Goal: Use online tool/utility

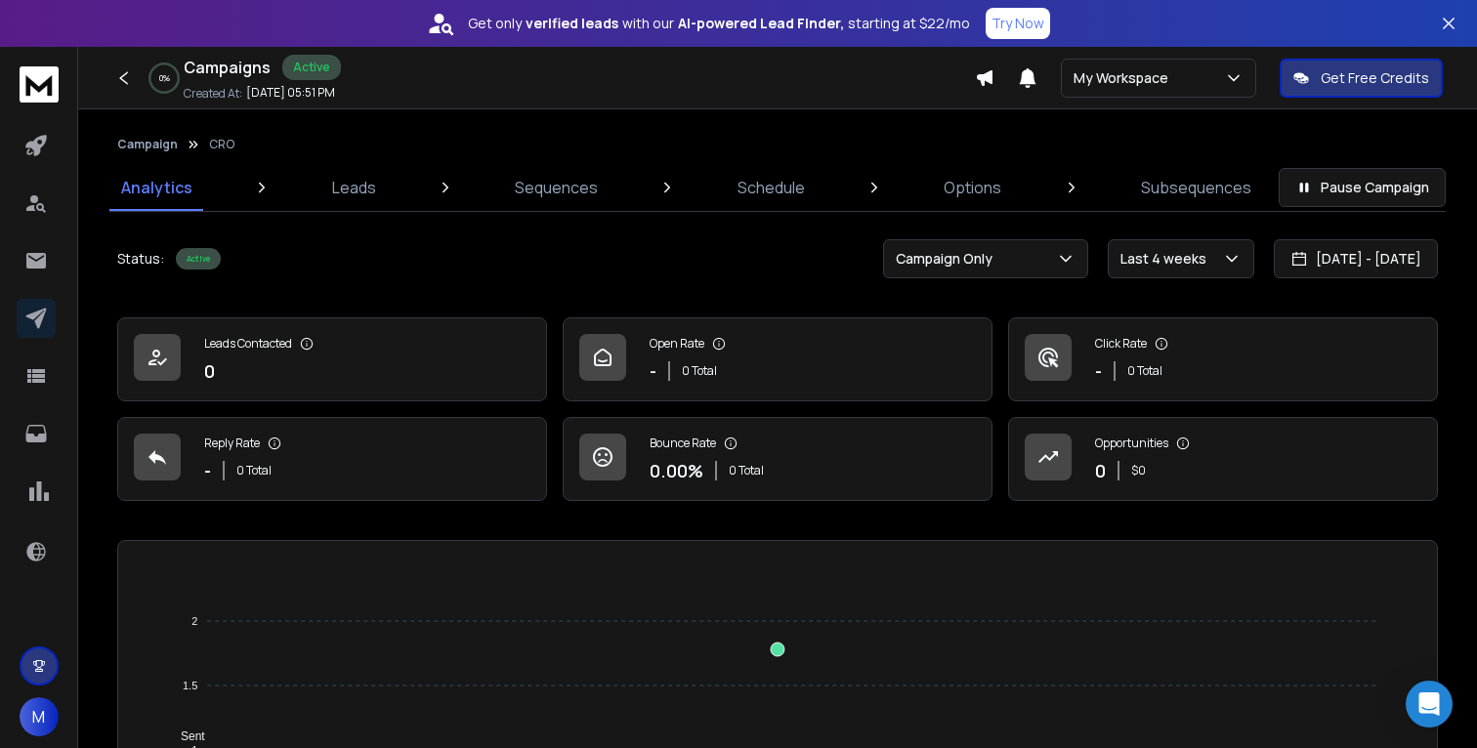
click at [1002, 30] on p "Try Now" at bounding box center [1017, 24] width 53 height 20
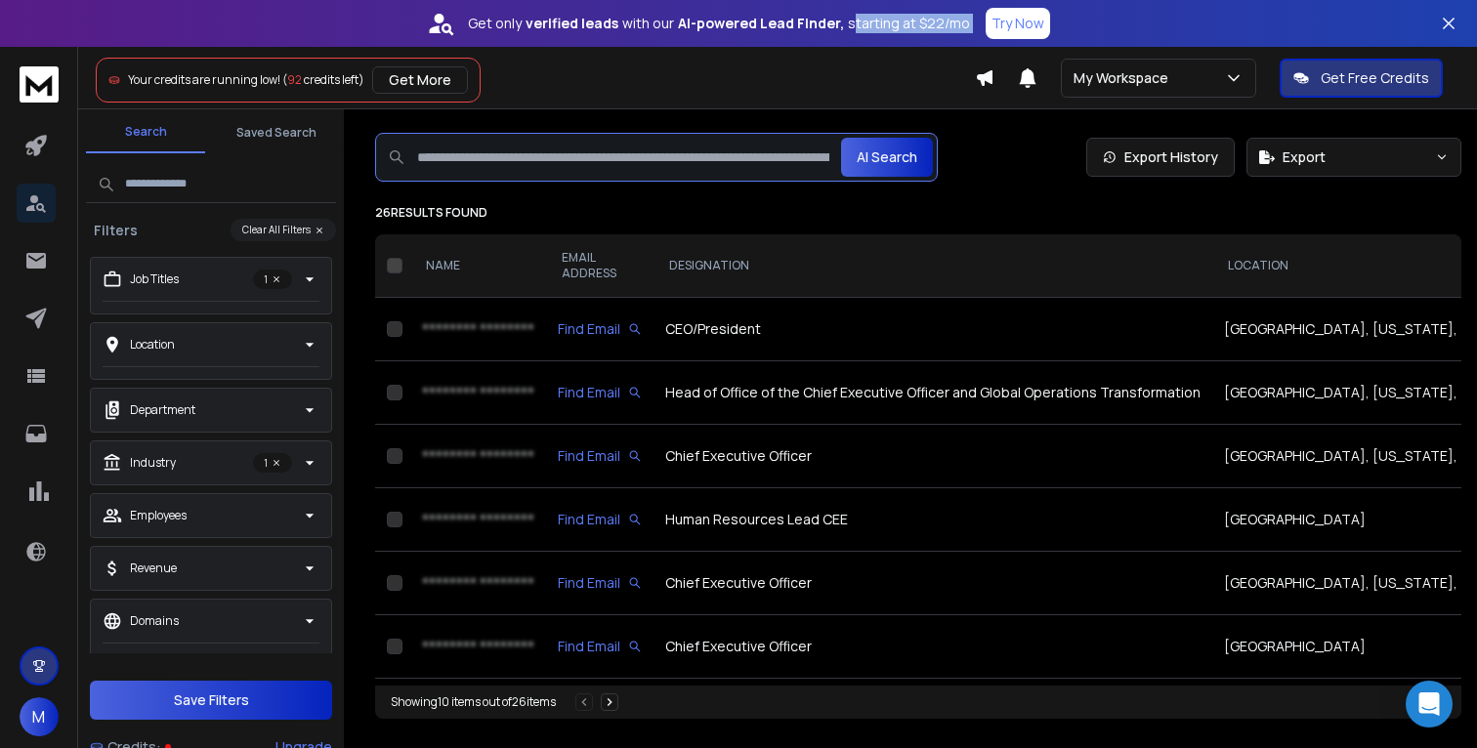
drag, startPoint x: 844, startPoint y: 21, endPoint x: 972, endPoint y: 25, distance: 128.0
click at [972, 25] on div "Get only verified leads with our AI-powered Lead Finder, starting at $22/mo Try…" at bounding box center [738, 23] width 1477 height 47
click at [178, 279] on p "Job Titles" at bounding box center [154, 280] width 49 height 16
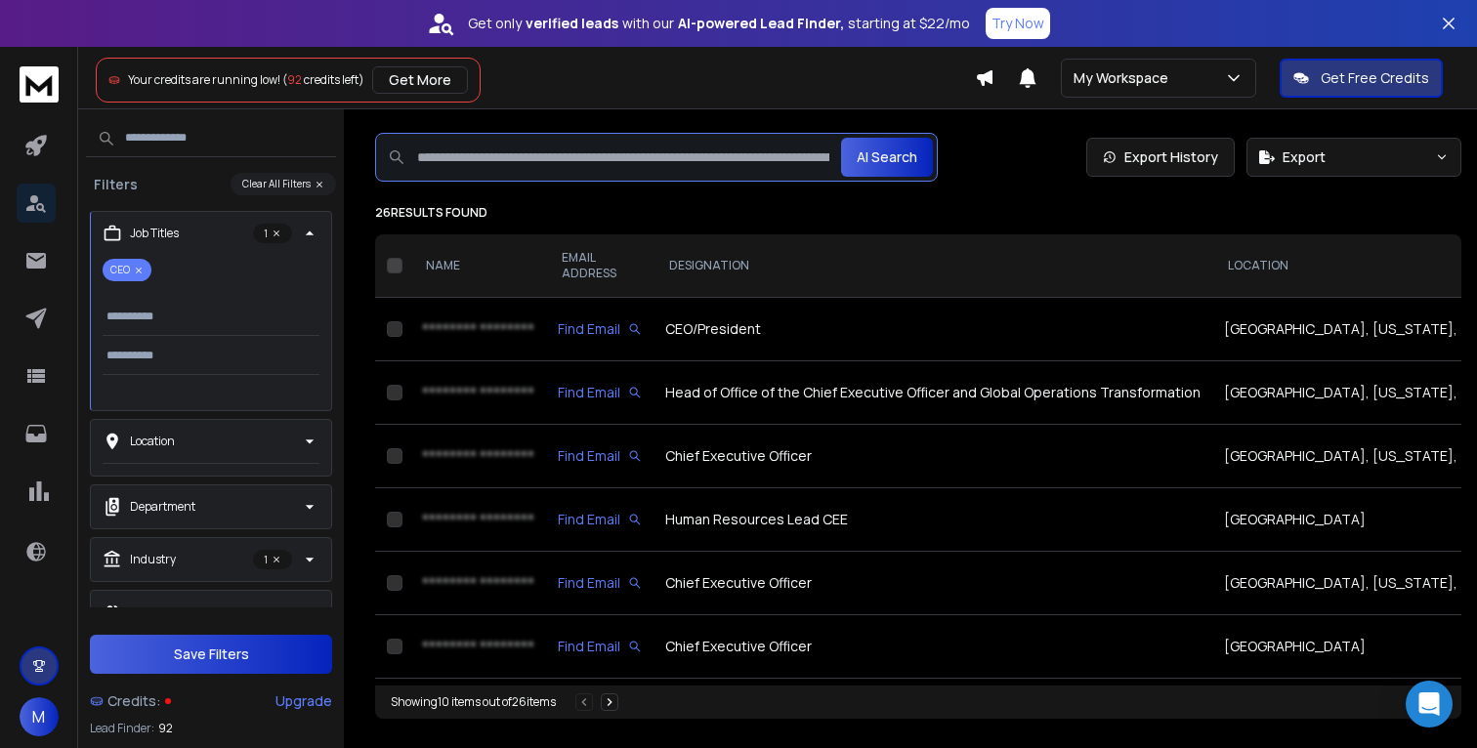
click at [281, 184] on button "Clear All Filters" at bounding box center [282, 184] width 105 height 22
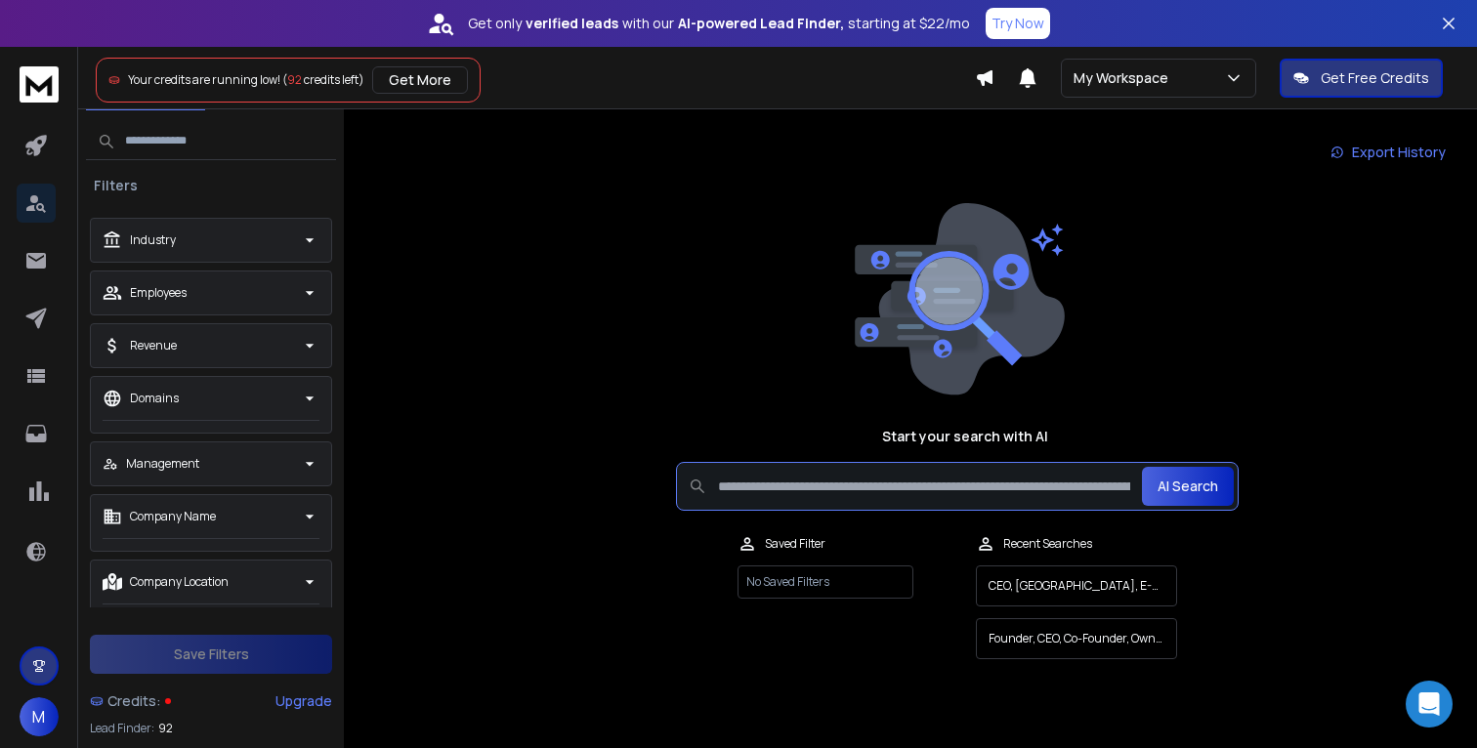
scroll to position [187, 0]
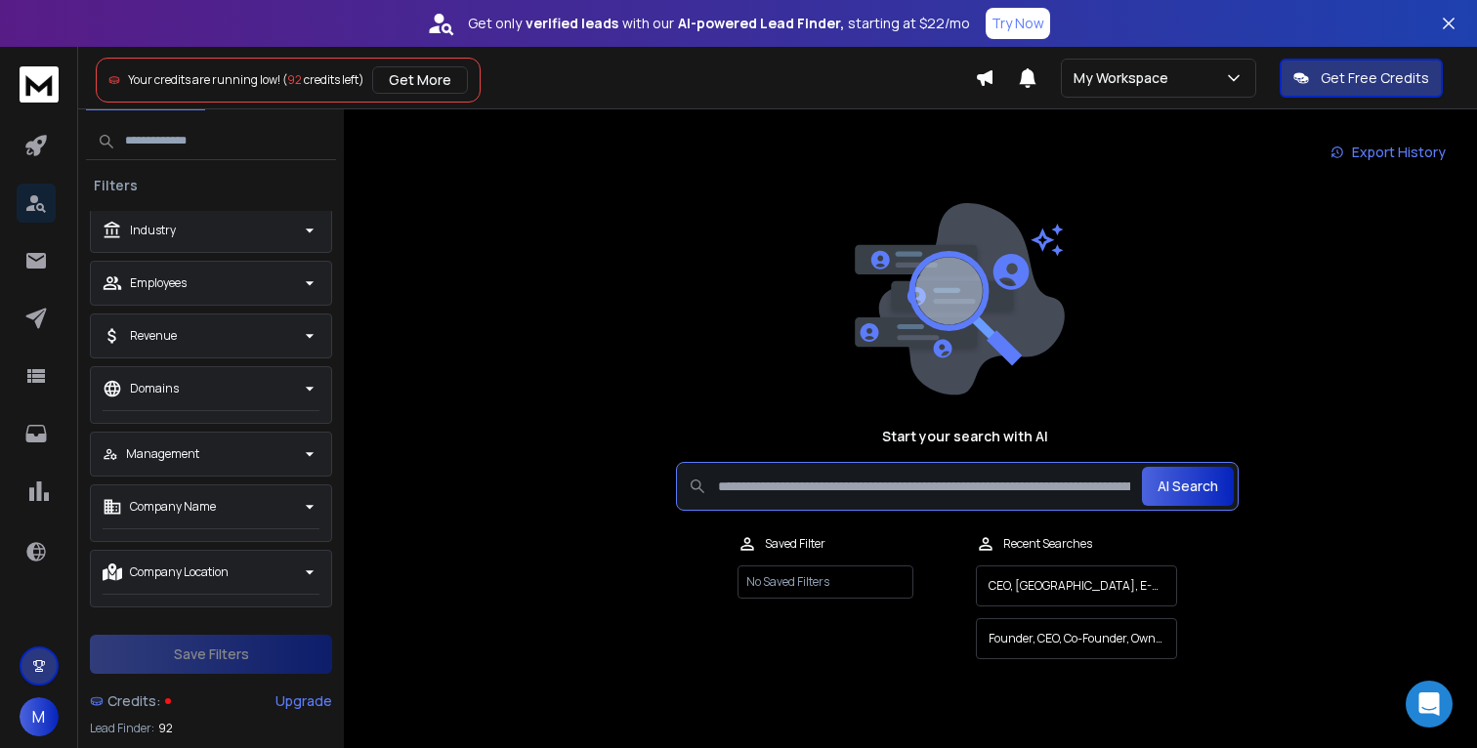
click at [219, 445] on div "Management" at bounding box center [211, 454] width 217 height 20
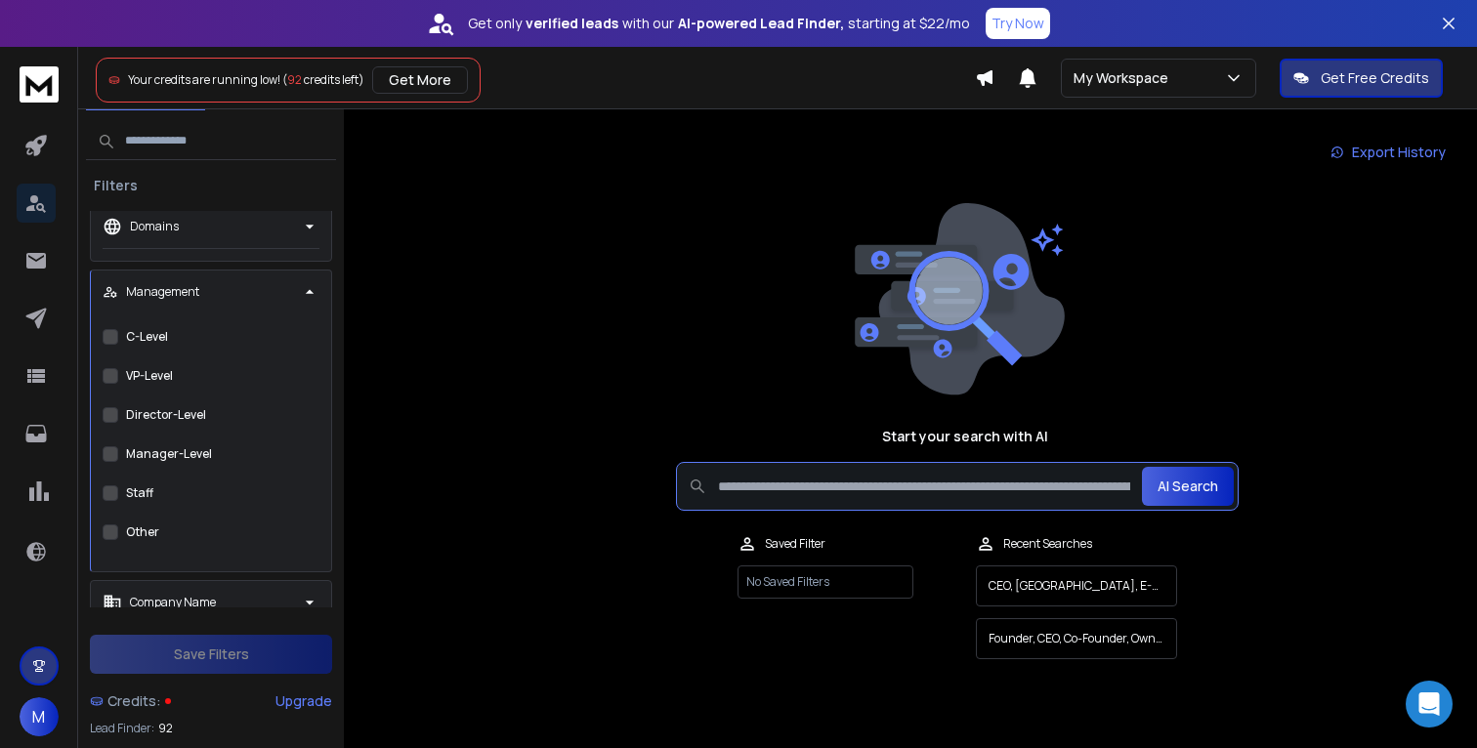
scroll to position [444, 0]
